Goal: Task Accomplishment & Management: Manage account settings

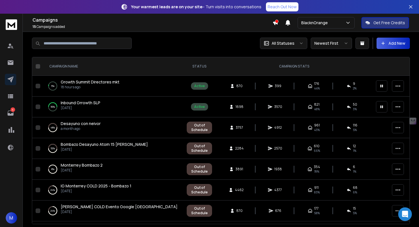
click at [86, 83] on span "Growth Summit Directores mkt" at bounding box center [90, 81] width 59 height 5
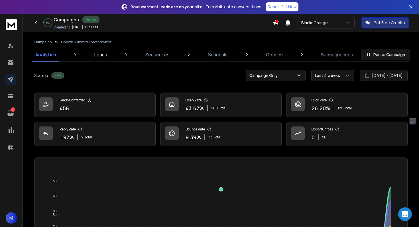
click at [108, 52] on link "Leads" at bounding box center [101, 55] width 20 height 14
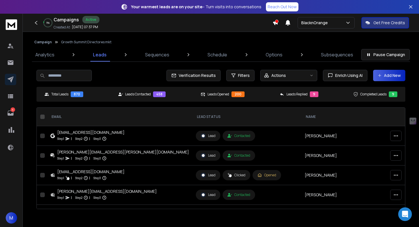
click at [385, 78] on button "Add New" at bounding box center [389, 75] width 32 height 11
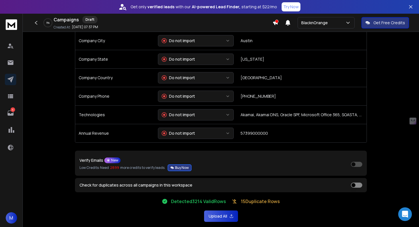
scroll to position [451, 0]
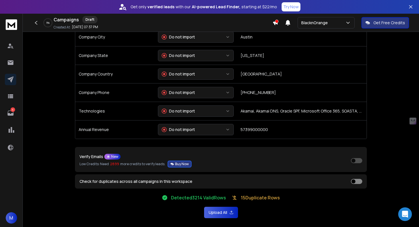
click at [222, 213] on button "Upload All" at bounding box center [221, 212] width 34 height 11
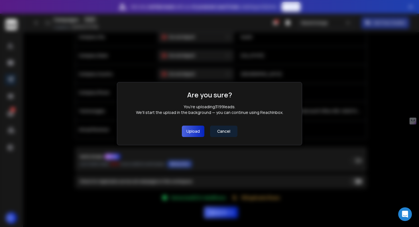
click at [195, 133] on button "Upload" at bounding box center [193, 131] width 23 height 11
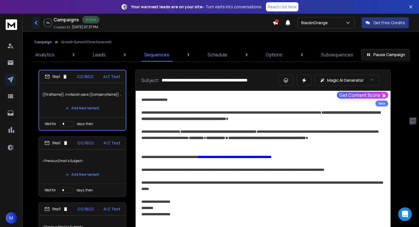
click at [36, 23] on icon at bounding box center [36, 23] width 2 height 4
